Goal: Task Accomplishment & Management: Manage account settings

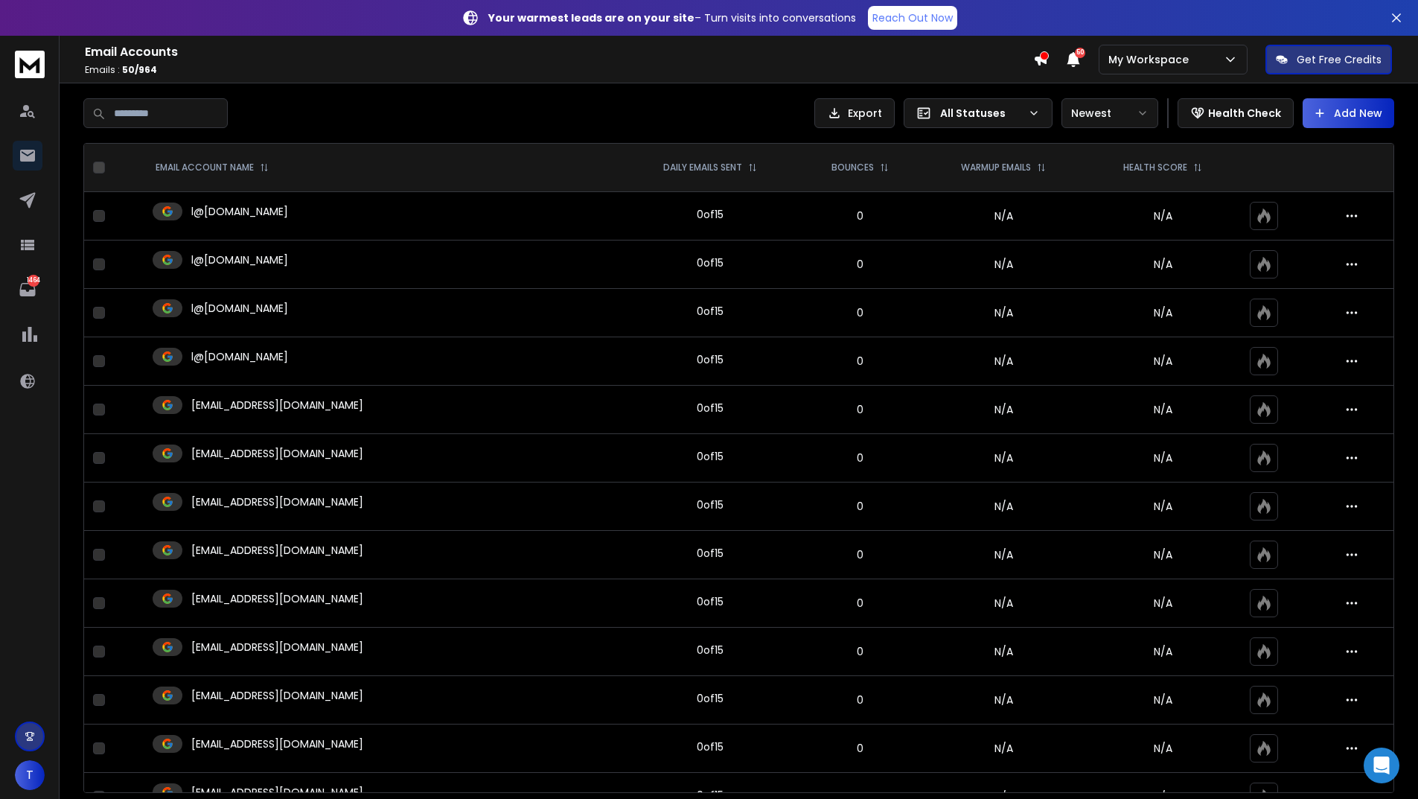
click at [1342, 120] on button "Add New" at bounding box center [1348, 113] width 92 height 30
click at [1341, 115] on button "Add New" at bounding box center [1348, 113] width 92 height 30
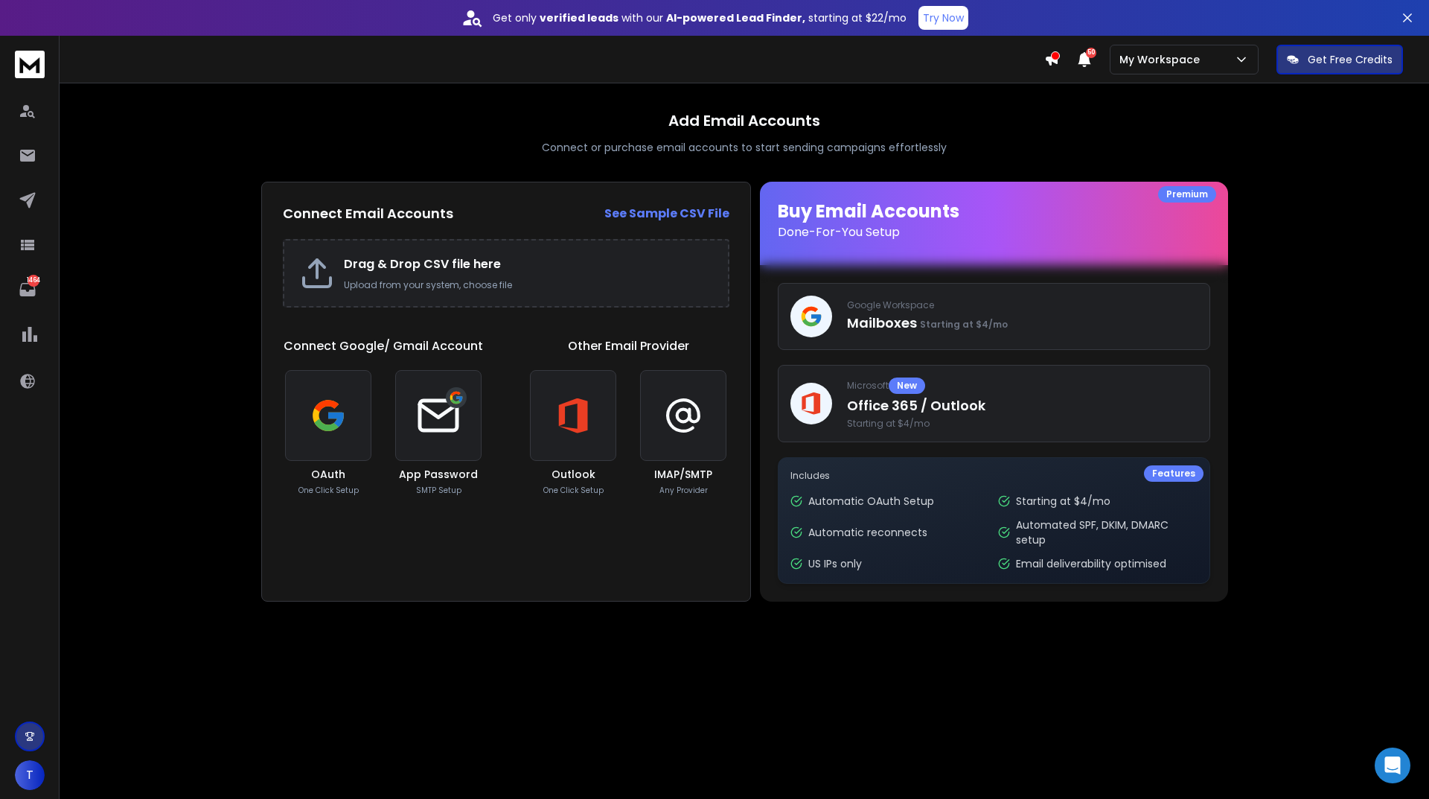
click at [342, 426] on icon at bounding box center [328, 415] width 37 height 45
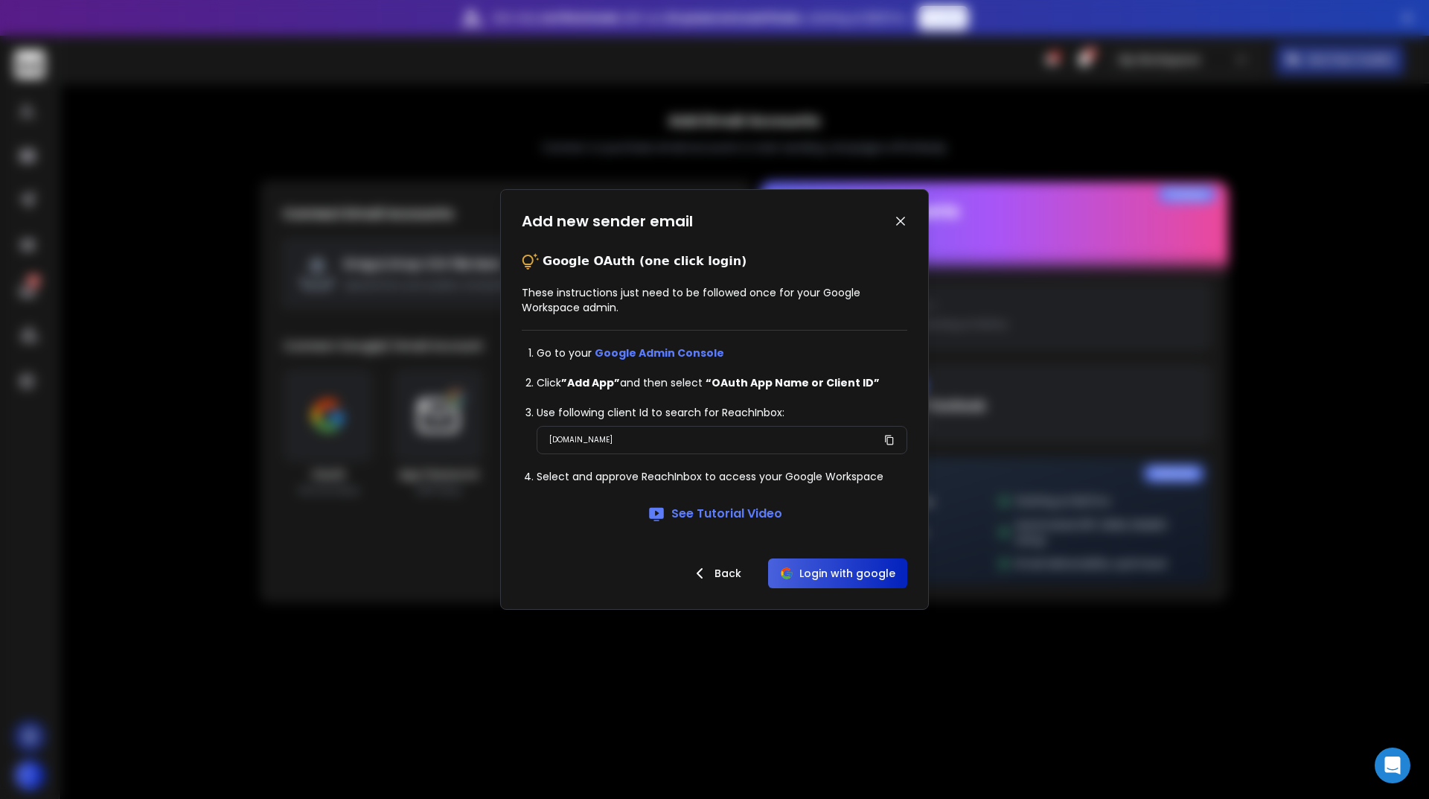
click at [810, 567] on button "Login with google" at bounding box center [837, 573] width 139 height 30
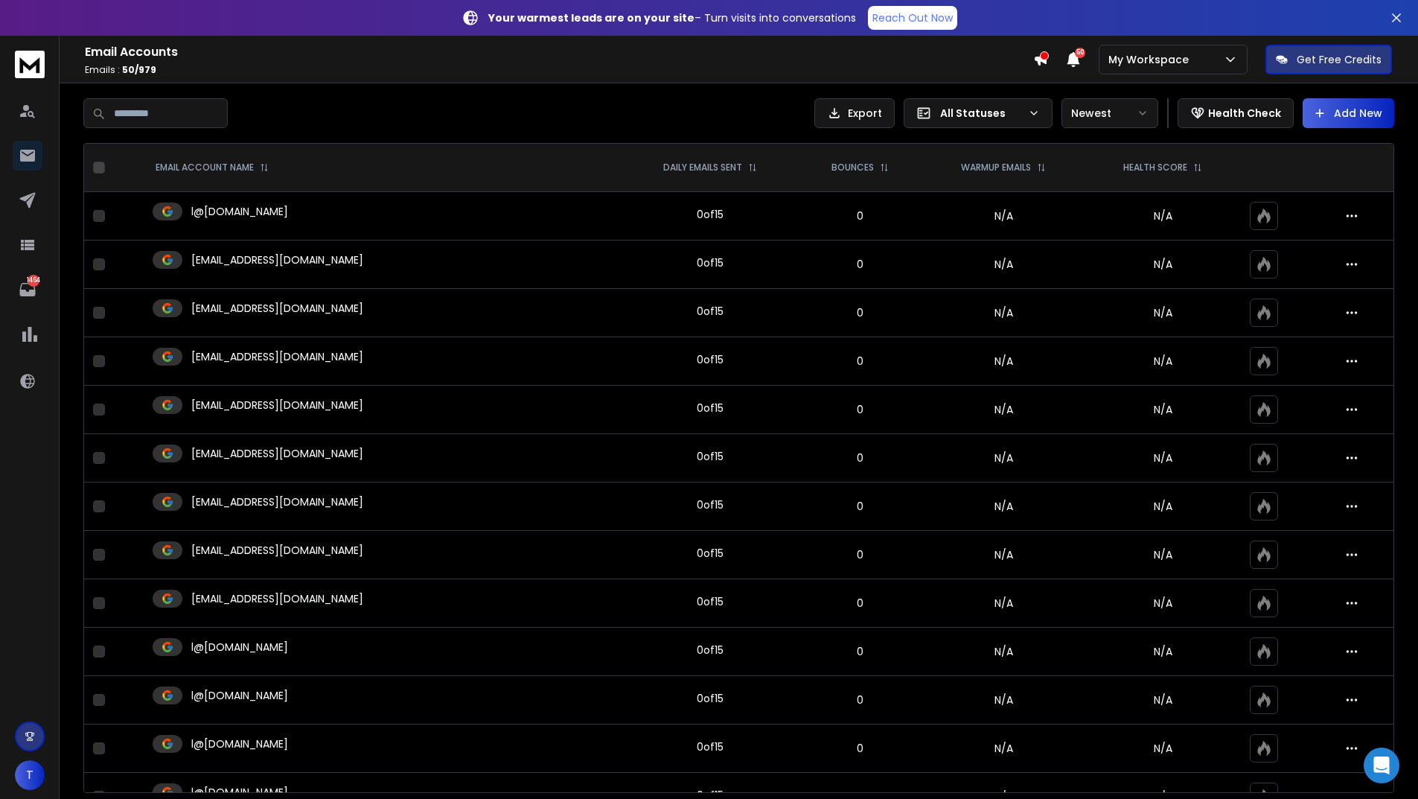
click at [1352, 106] on button "Add New" at bounding box center [1348, 113] width 92 height 30
click at [1339, 111] on button "Add New" at bounding box center [1348, 113] width 92 height 30
click at [1351, 110] on button "Add New" at bounding box center [1348, 113] width 92 height 30
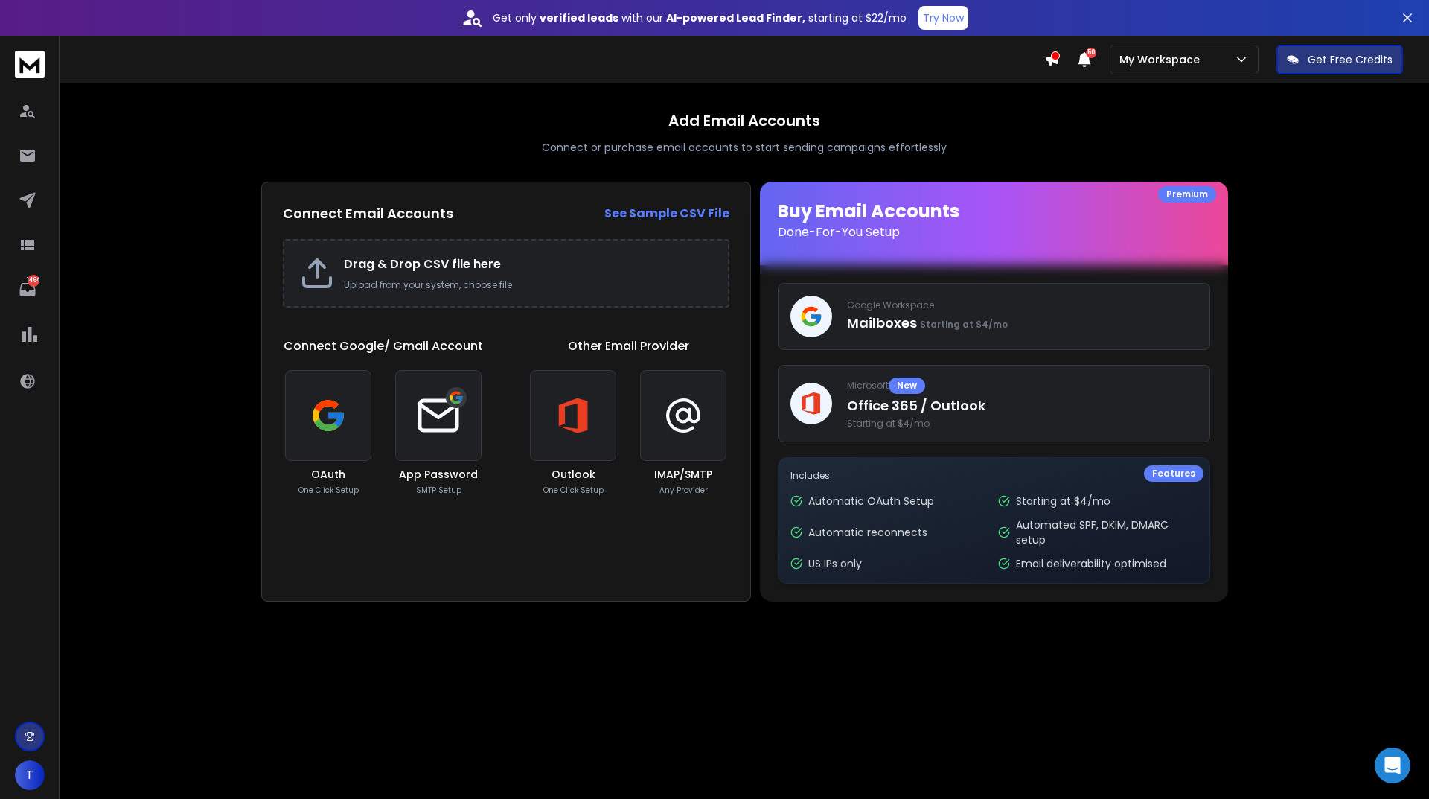
click at [345, 423] on icon at bounding box center [328, 415] width 37 height 45
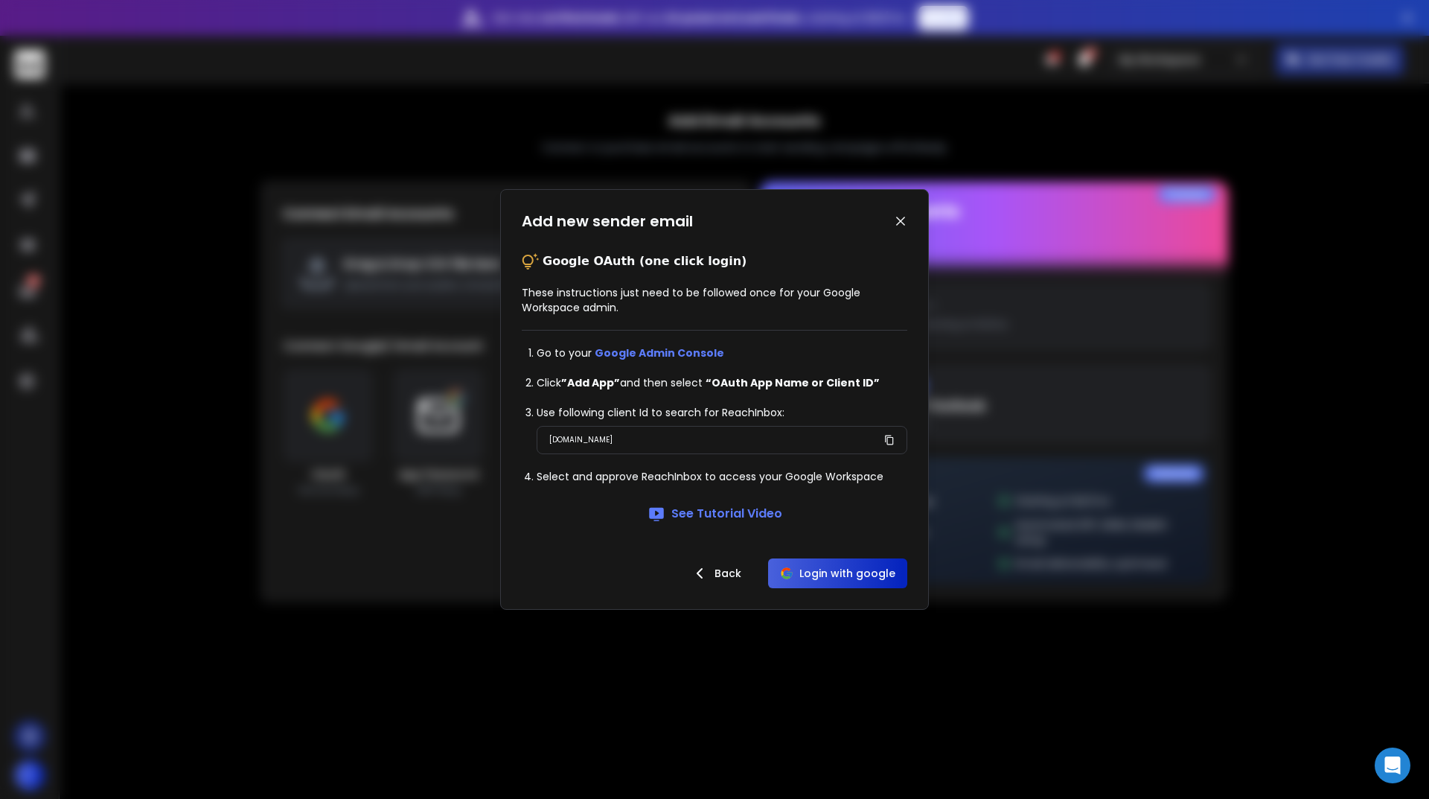
drag, startPoint x: 816, startPoint y: 570, endPoint x: 837, endPoint y: 589, distance: 28.4
click at [817, 572] on button "Login with google" at bounding box center [837, 573] width 139 height 30
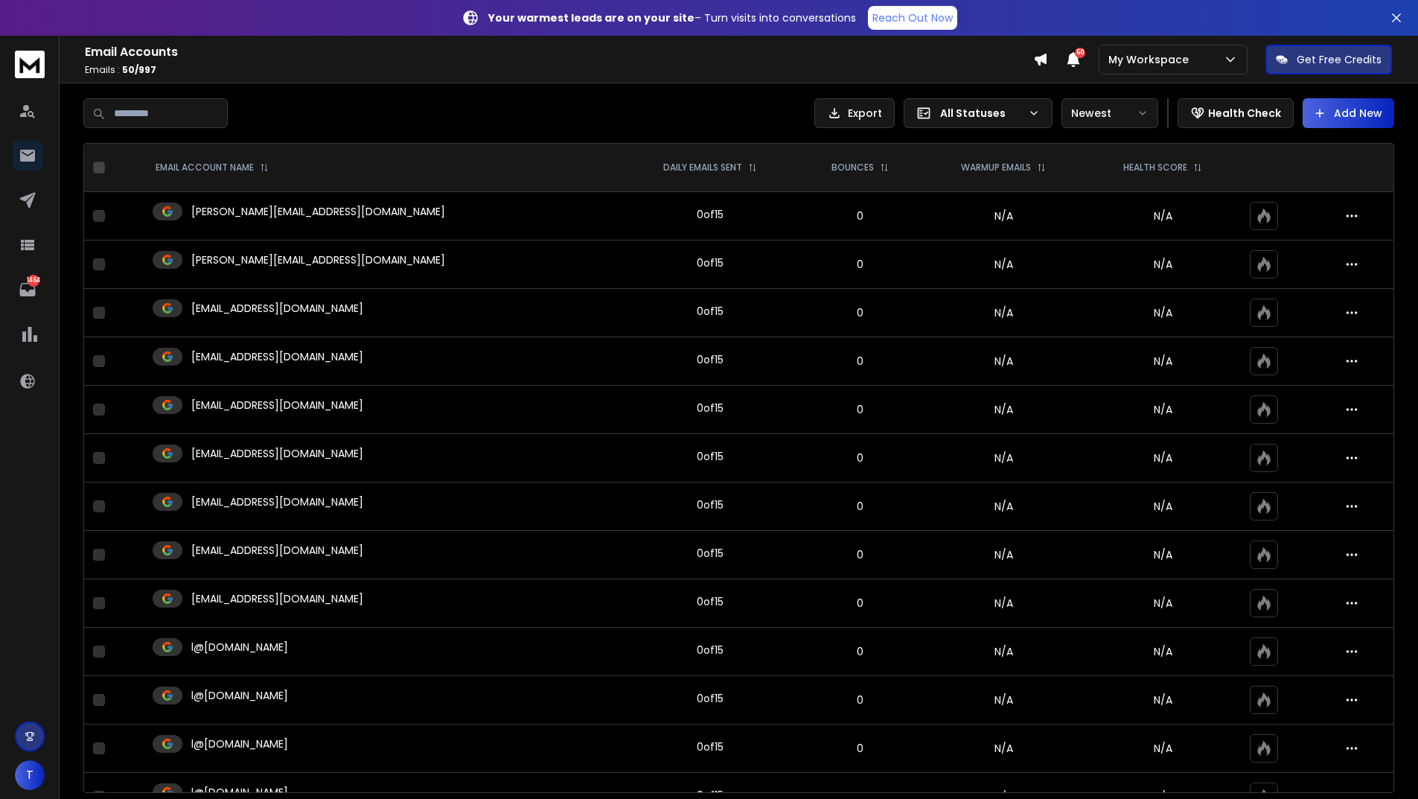
click at [1328, 104] on button "Add New" at bounding box center [1348, 113] width 92 height 30
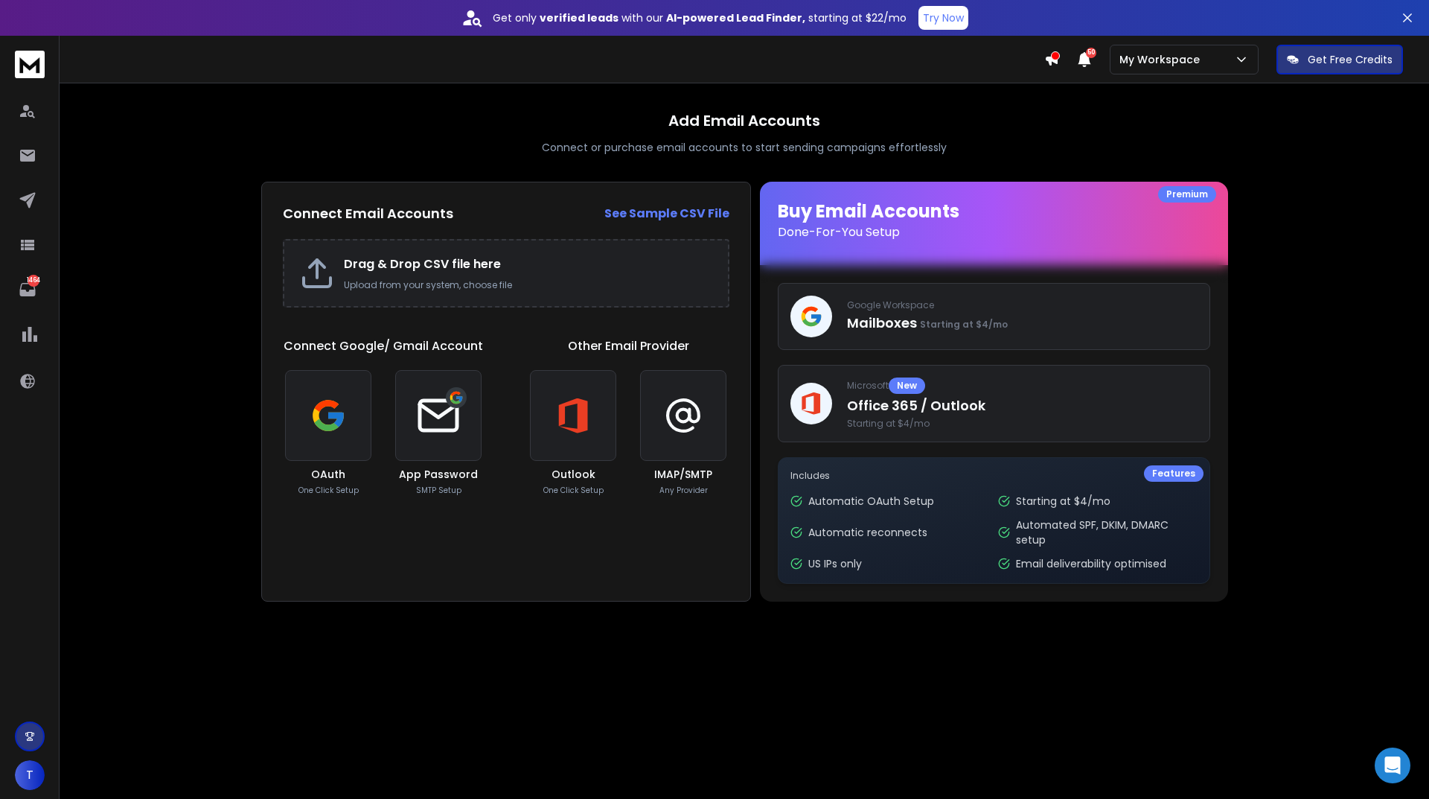
click at [347, 437] on icon at bounding box center [328, 415] width 37 height 45
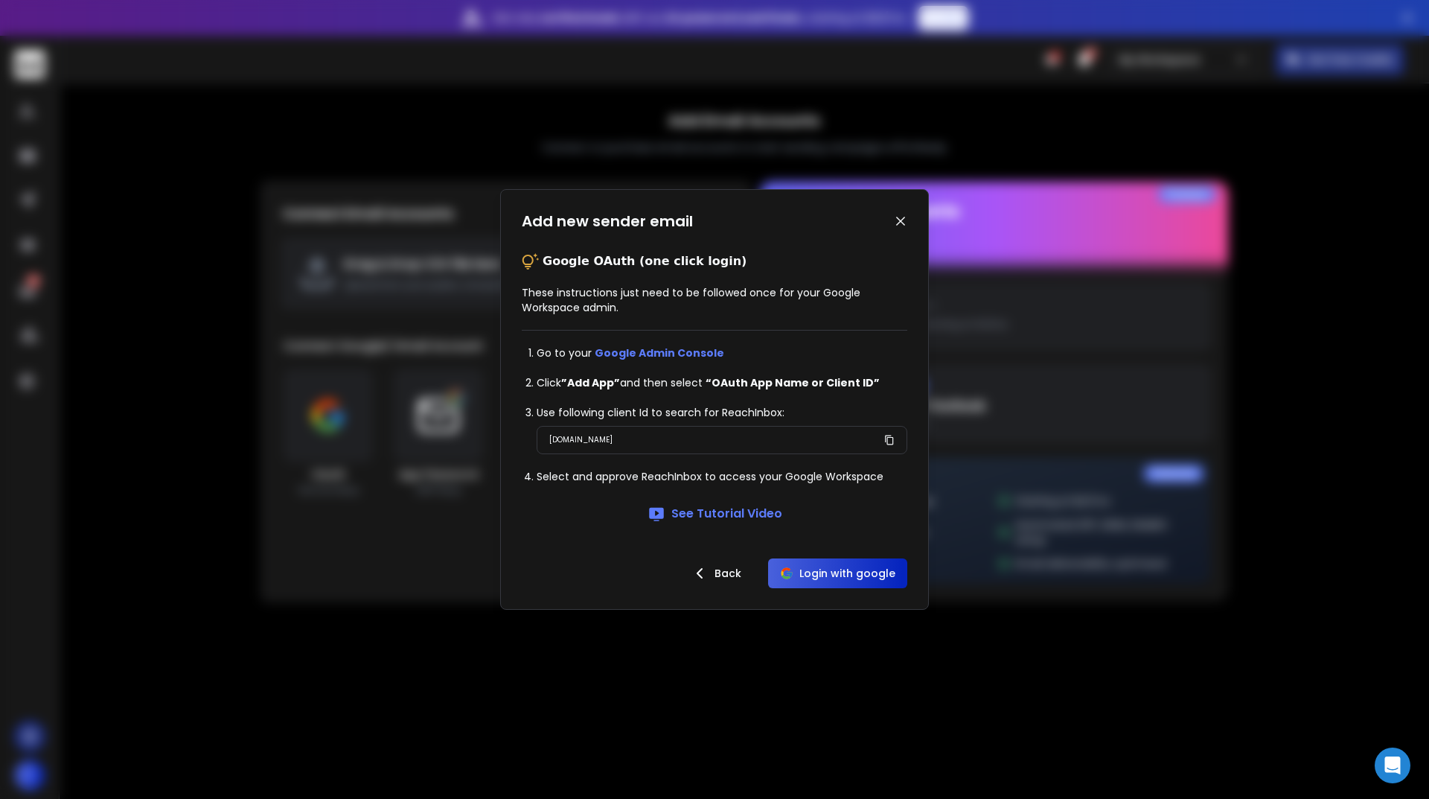
click at [793, 566] on icon at bounding box center [786, 572] width 13 height 13
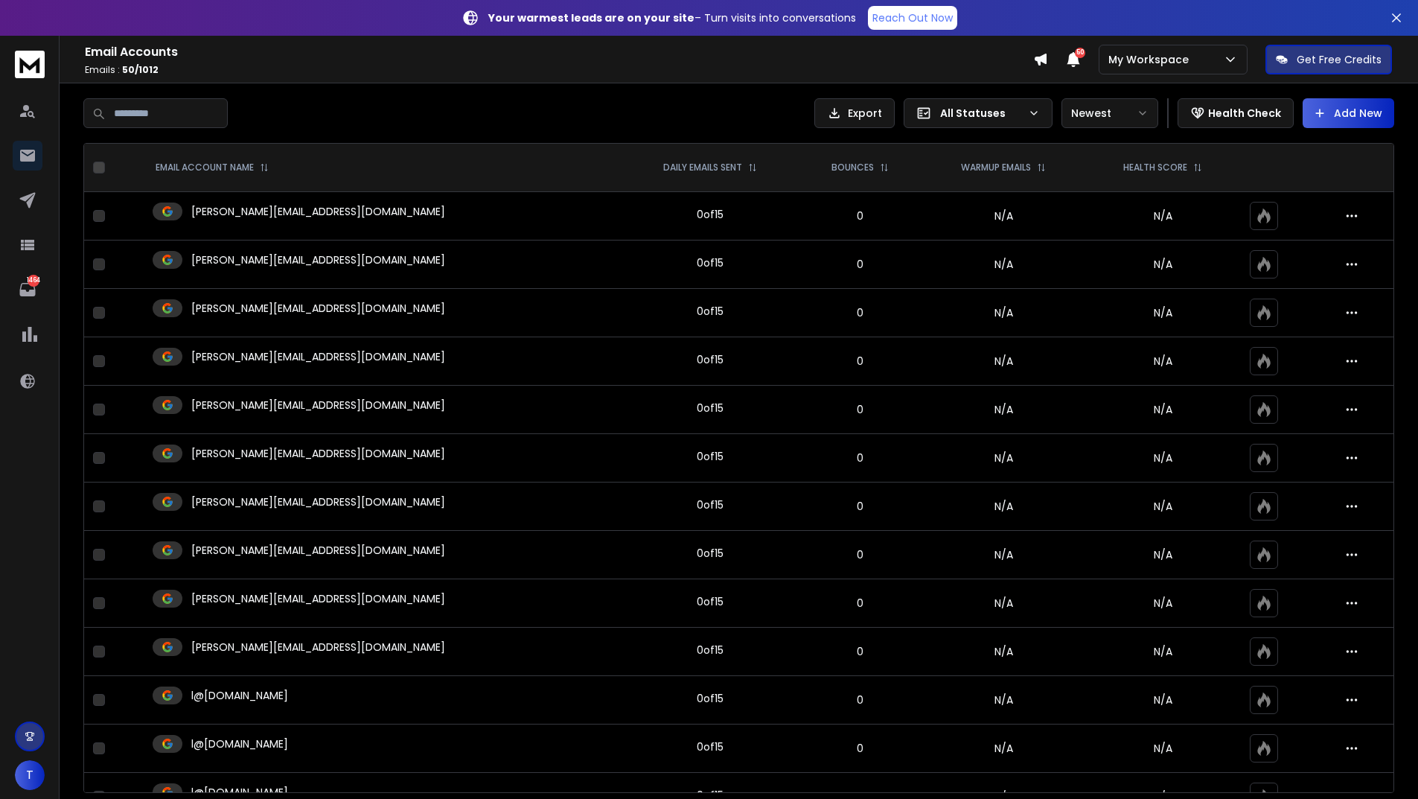
click at [1352, 101] on button "Add New" at bounding box center [1348, 113] width 92 height 30
click at [1350, 110] on button "Add New" at bounding box center [1348, 113] width 92 height 30
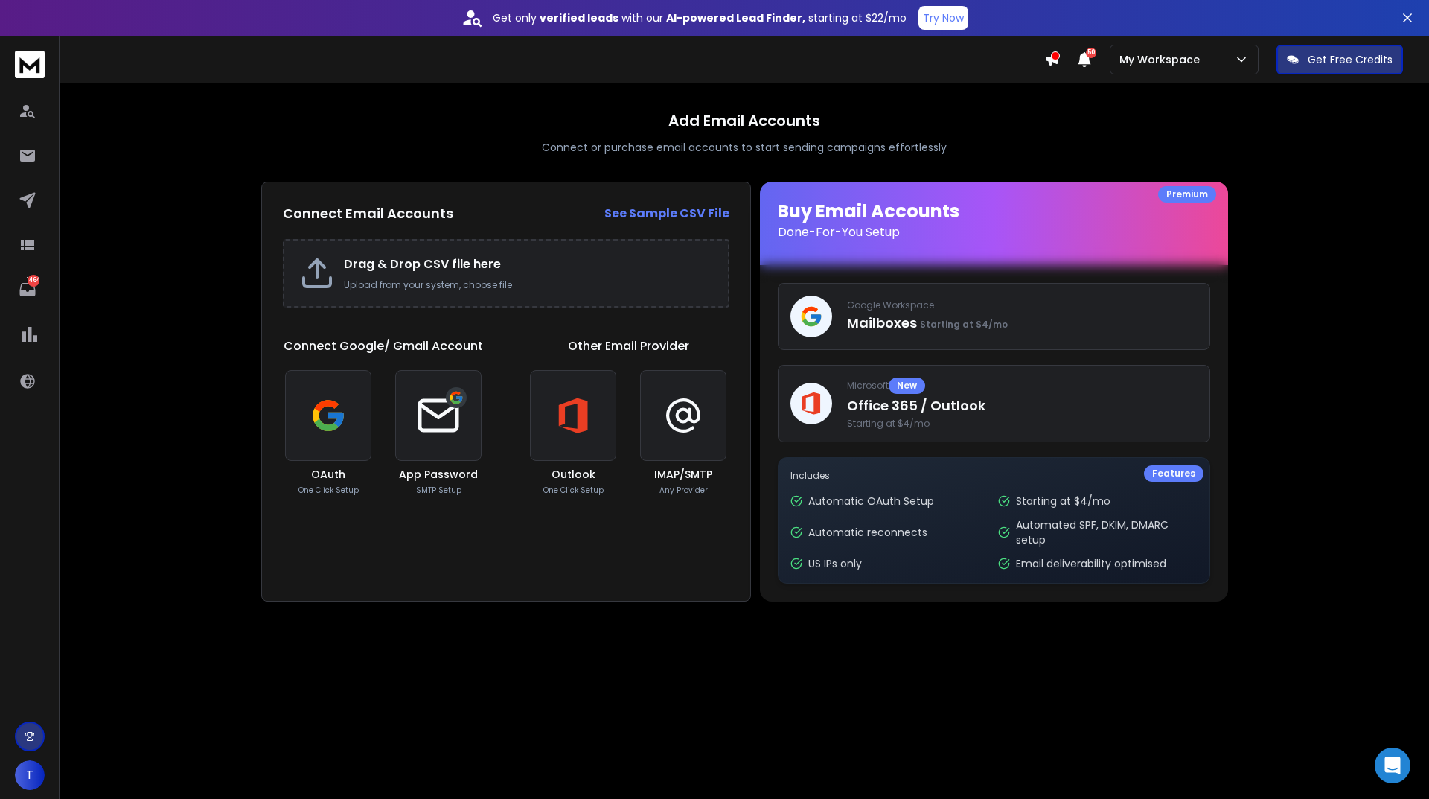
click at [322, 416] on icon at bounding box center [328, 415] width 37 height 45
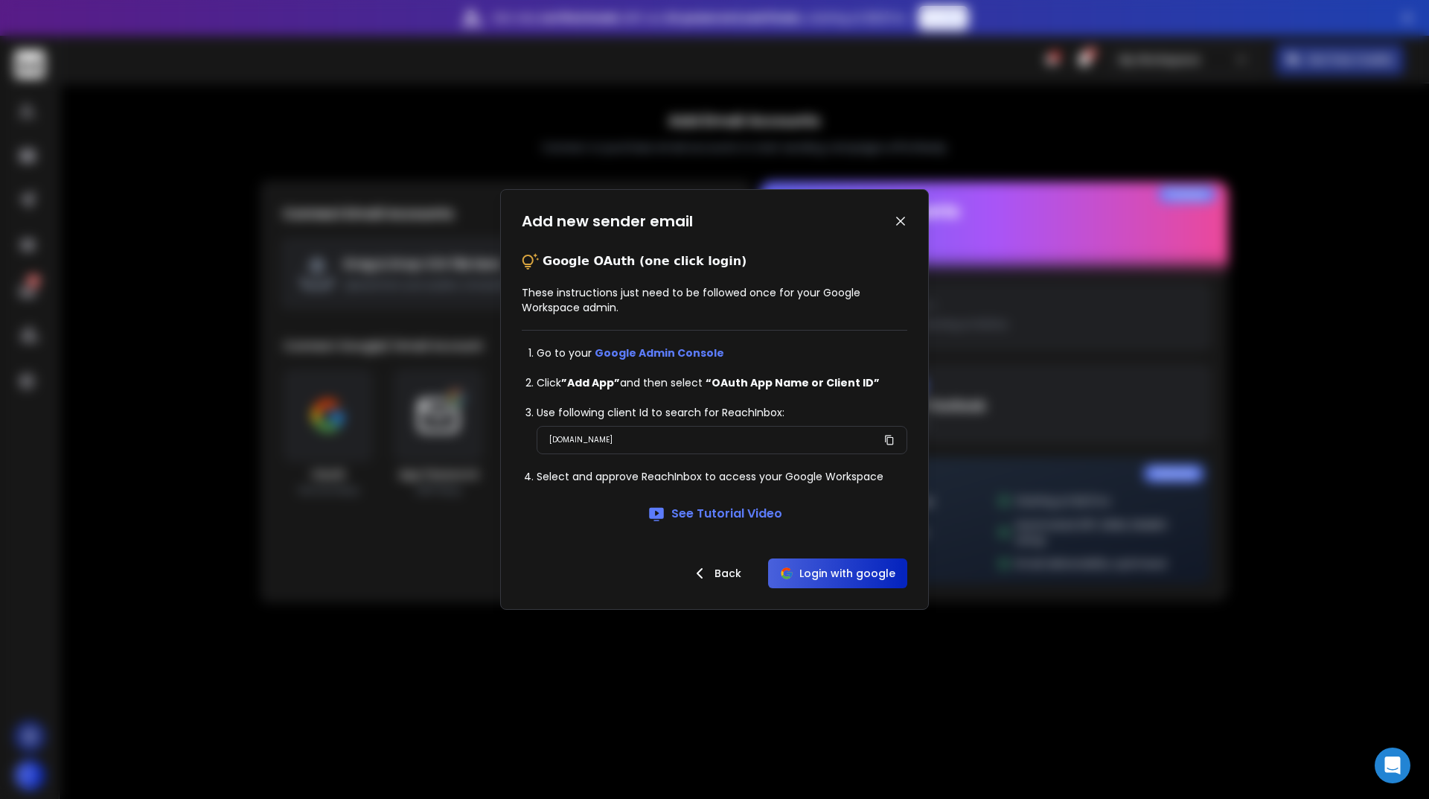
click at [830, 571] on button "Login with google" at bounding box center [837, 573] width 139 height 30
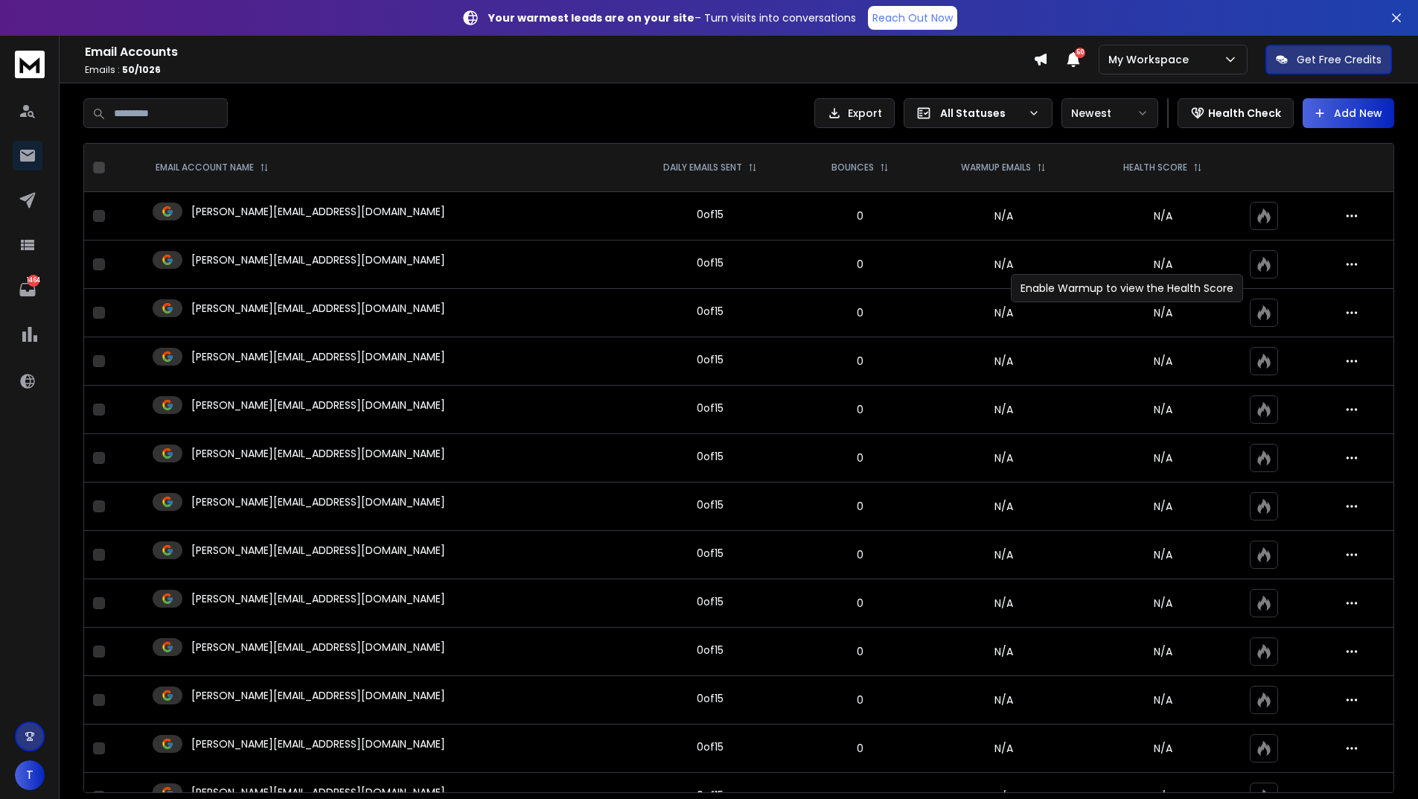
click at [1355, 116] on button "Add New" at bounding box center [1348, 113] width 92 height 30
click at [1352, 110] on button "Add New" at bounding box center [1348, 113] width 92 height 30
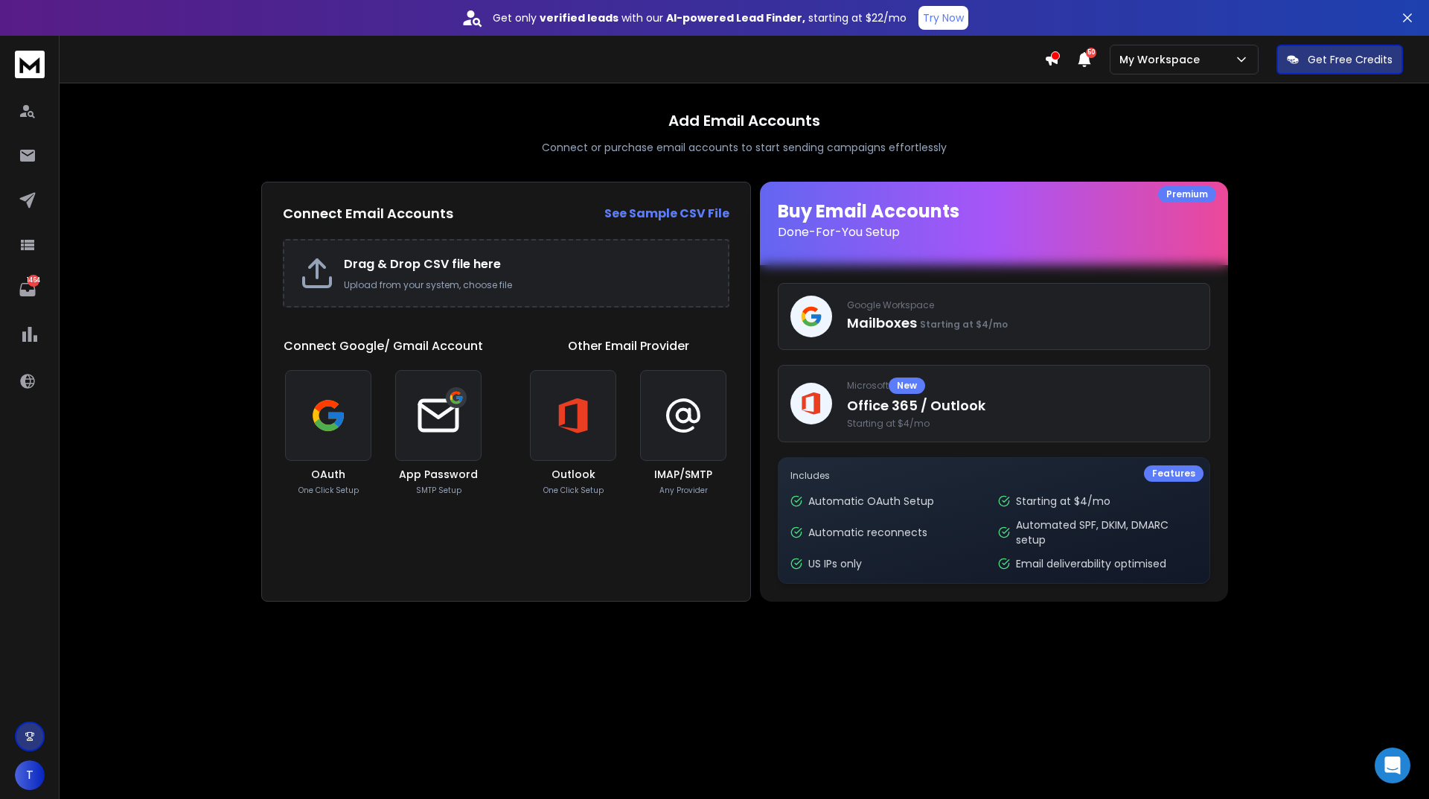
click at [336, 411] on icon at bounding box center [328, 415] width 37 height 45
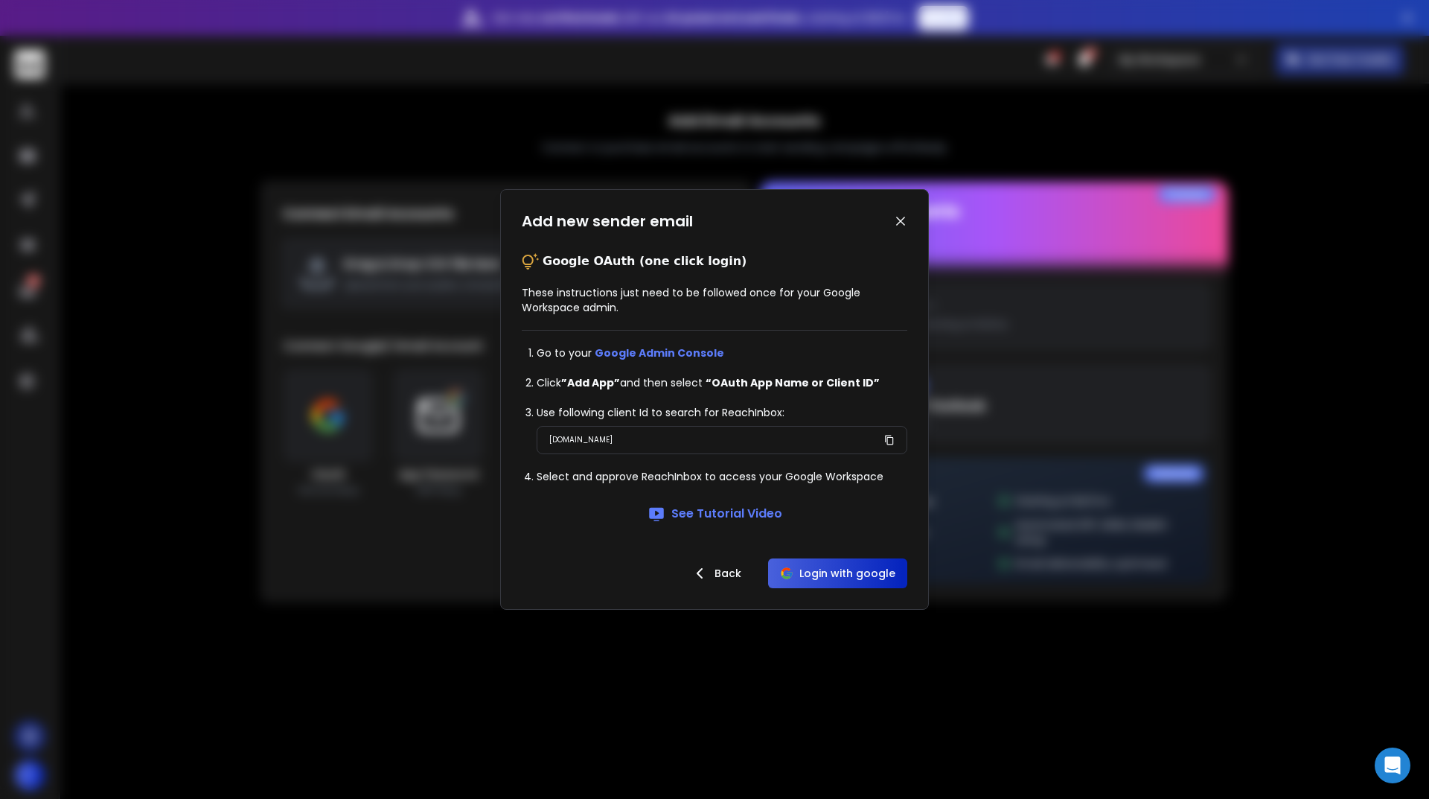
click at [802, 570] on button "Login with google" at bounding box center [837, 573] width 139 height 30
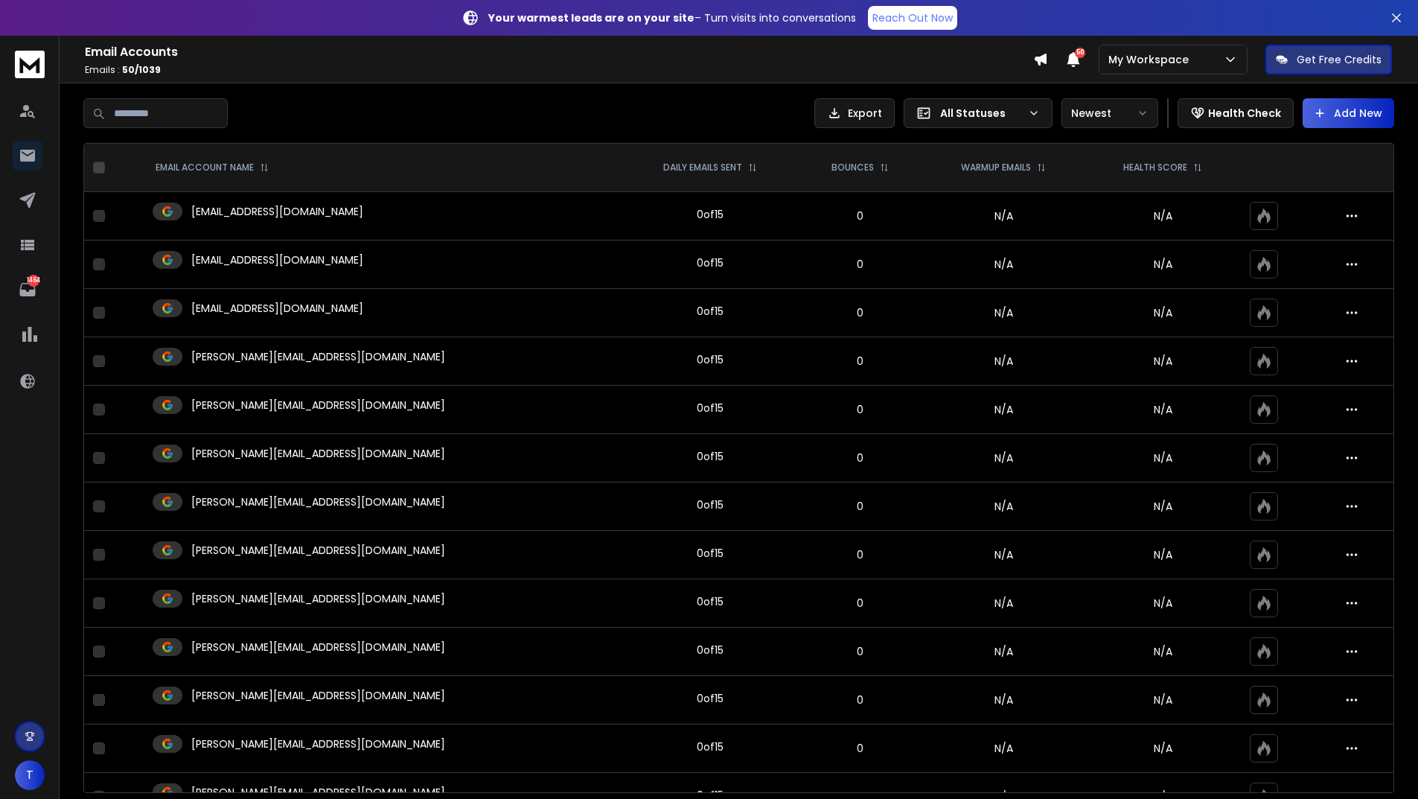
click at [1350, 116] on button "Add New" at bounding box center [1348, 113] width 92 height 30
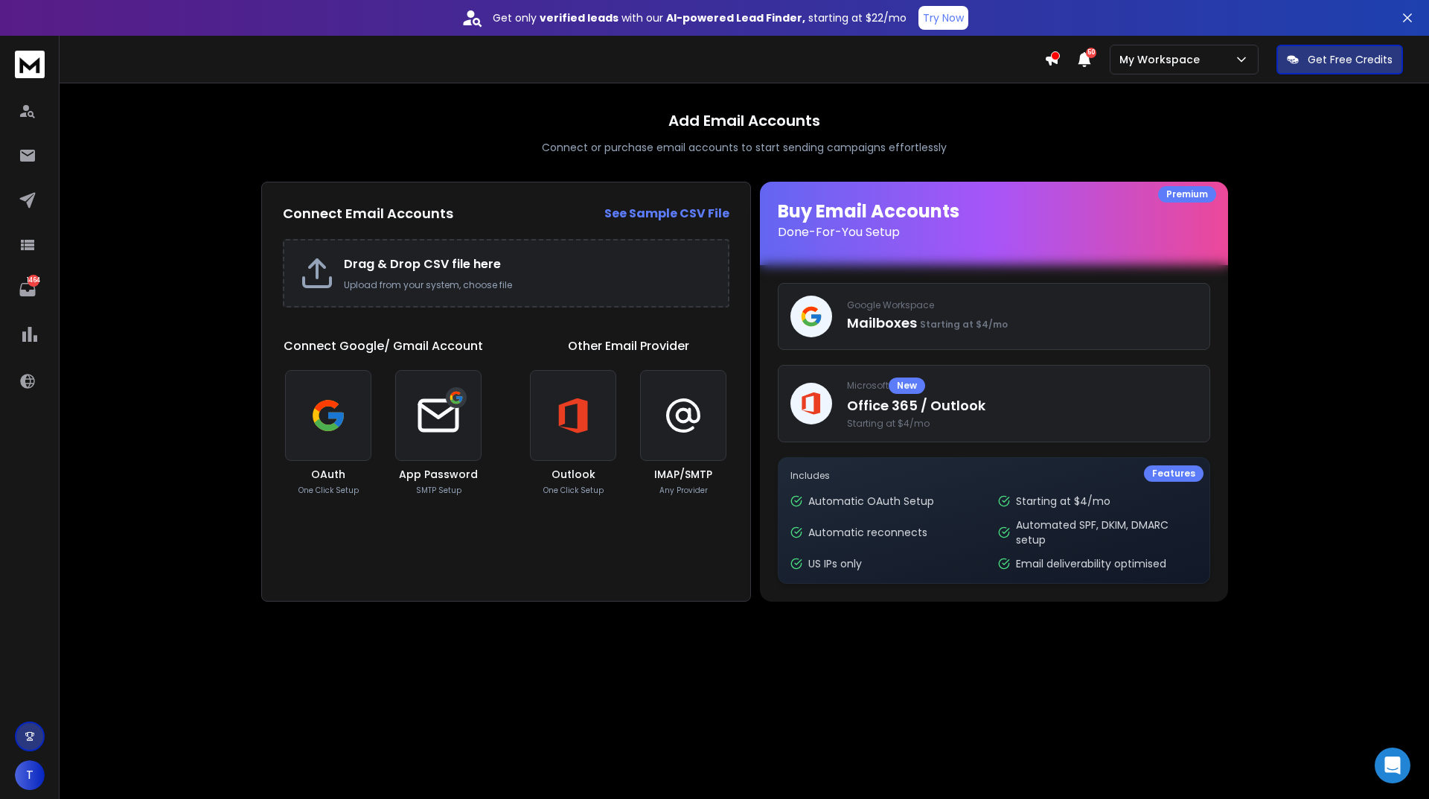
click at [317, 400] on icon at bounding box center [328, 415] width 37 height 45
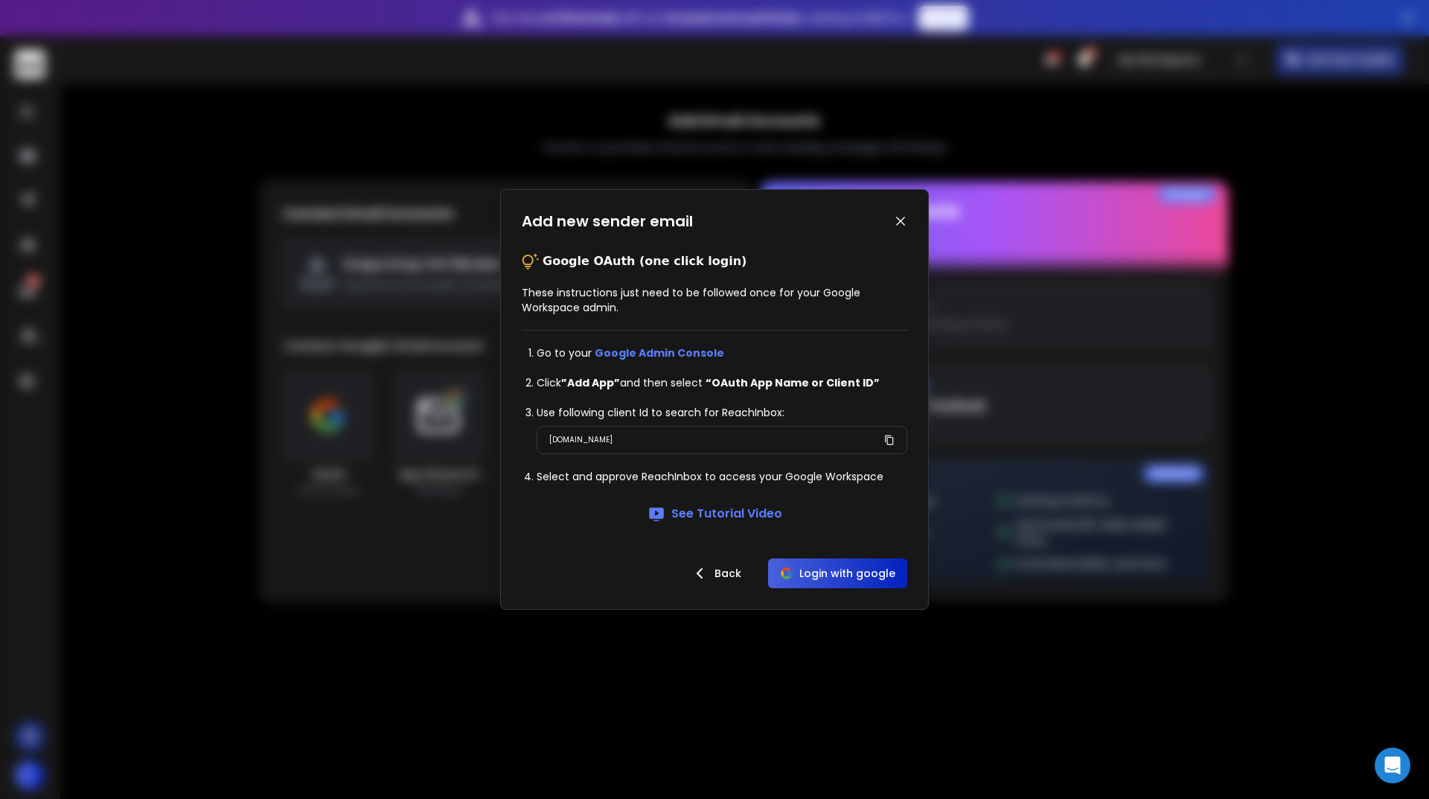
click at [820, 566] on button "Login with google" at bounding box center [837, 573] width 139 height 30
